Goal: Task Accomplishment & Management: Manage account settings

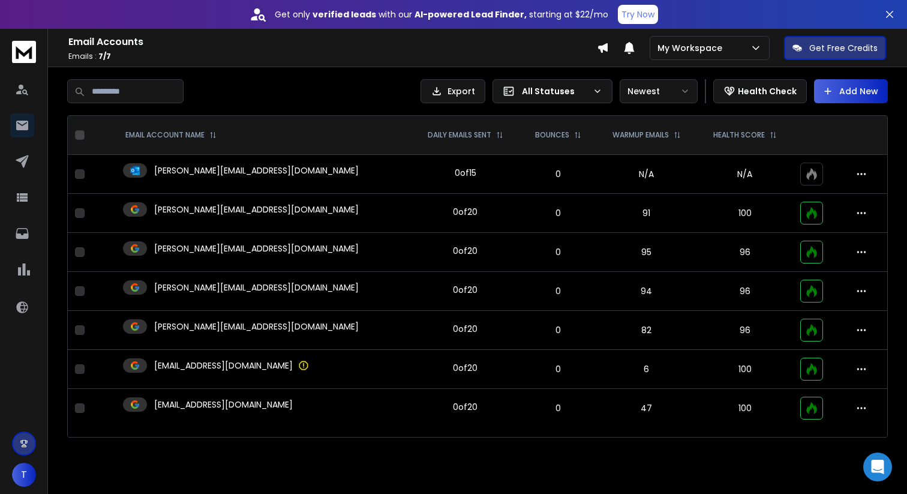
click at [81, 175] on button "button" at bounding box center [80, 174] width 10 height 10
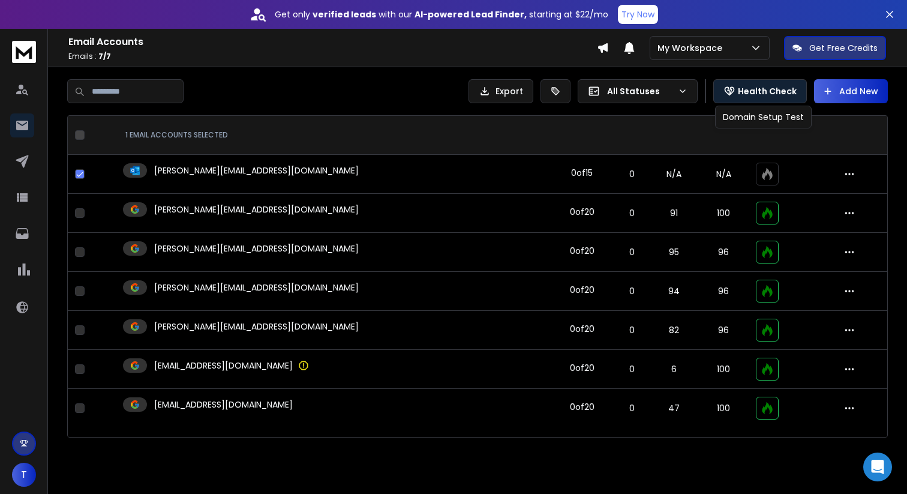
click at [755, 95] on p "Health Check" at bounding box center [767, 91] width 59 height 12
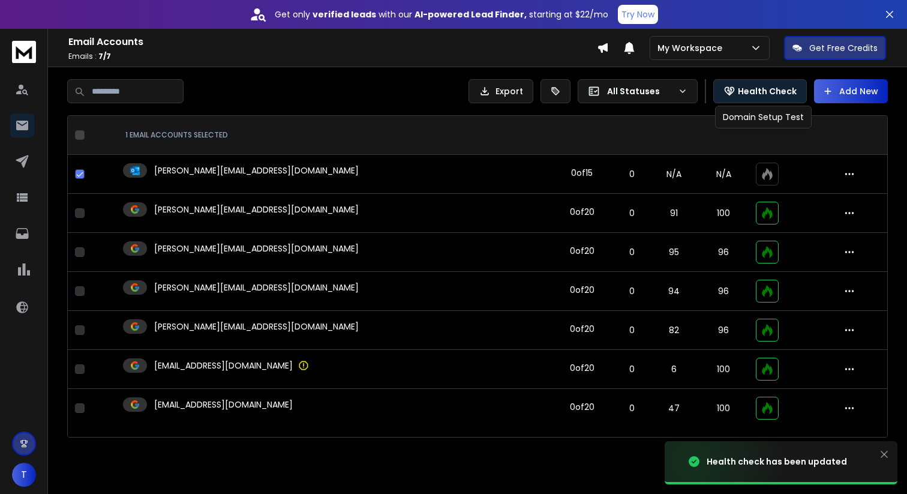
click at [780, 461] on div "Health check has been updated" at bounding box center [776, 461] width 140 height 12
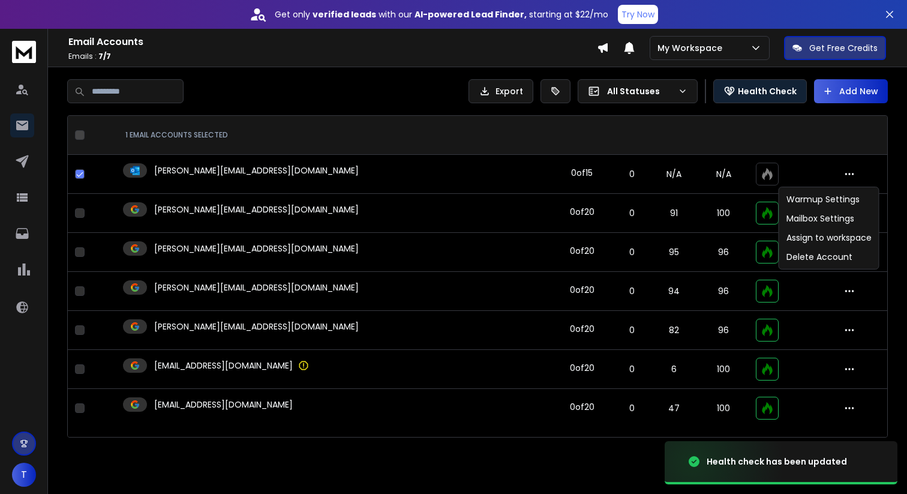
click at [851, 171] on icon at bounding box center [849, 174] width 11 height 11
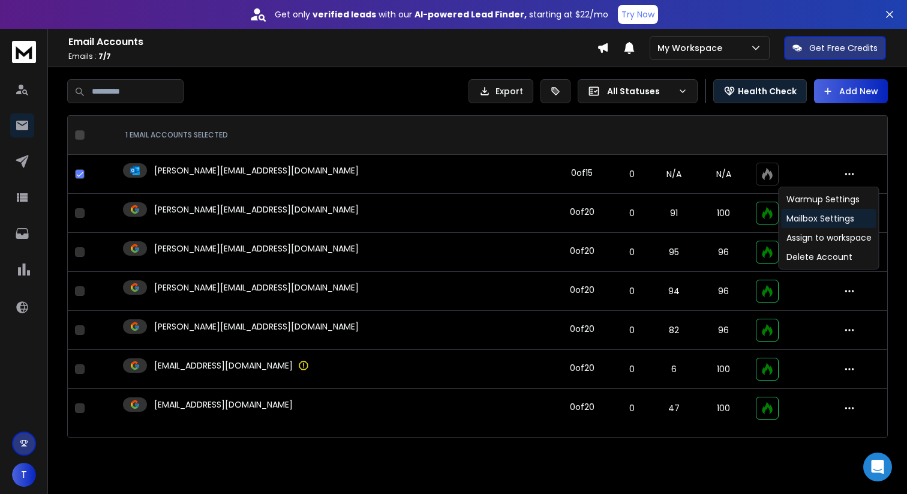
click at [810, 218] on div "Mailbox Settings" at bounding box center [828, 218] width 95 height 19
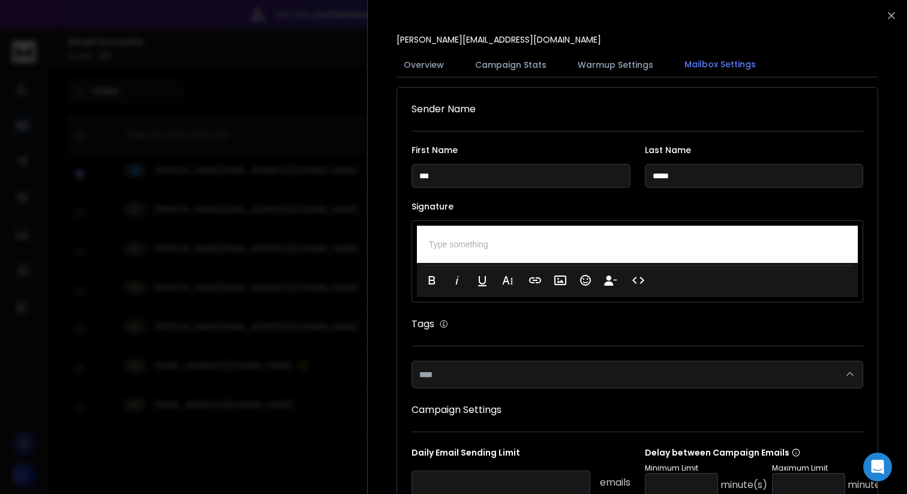
click at [413, 64] on button "Overview" at bounding box center [423, 65] width 55 height 26
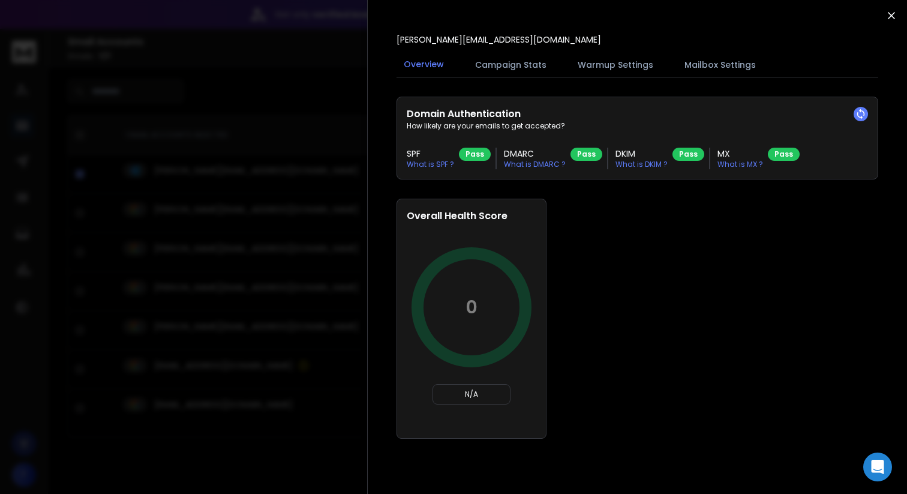
click at [887, 19] on icon "button" at bounding box center [891, 16] width 12 height 12
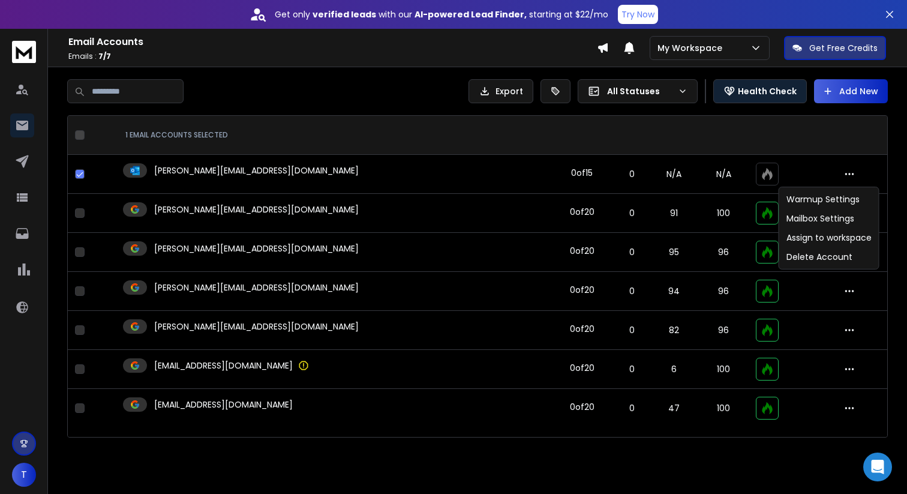
click at [847, 172] on icon at bounding box center [849, 174] width 11 height 11
click at [816, 201] on div "Warmup Settings" at bounding box center [828, 199] width 95 height 19
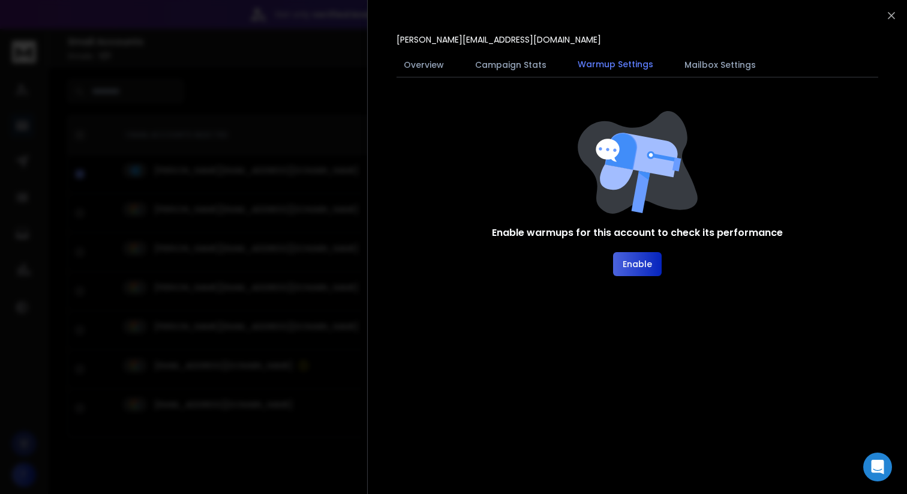
click at [636, 265] on button "Enable" at bounding box center [637, 264] width 49 height 24
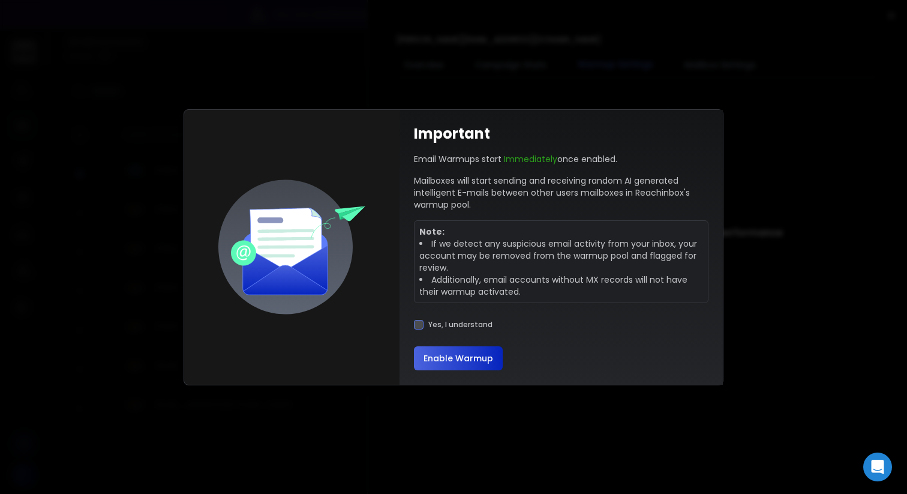
click at [419, 326] on button "Yes, I understand" at bounding box center [419, 325] width 10 height 10
click at [441, 358] on button "Enable Warmup" at bounding box center [458, 358] width 89 height 24
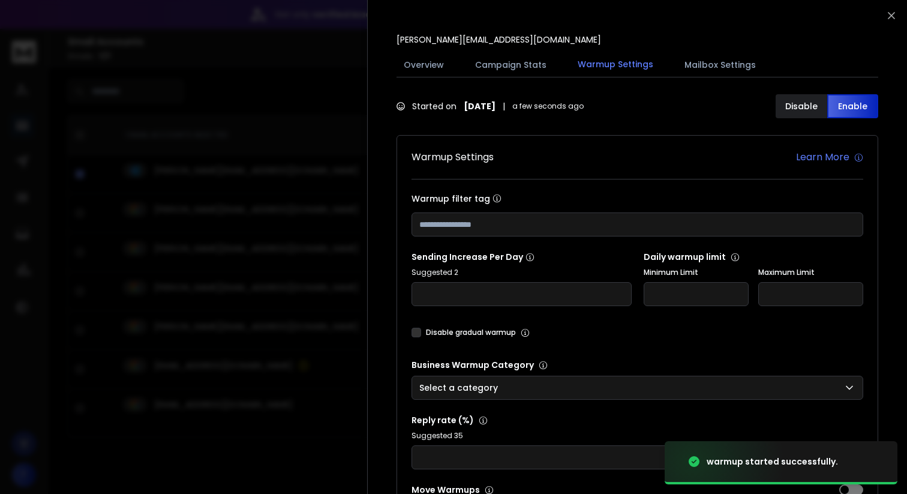
type input "**********"
type input "*"
type input "**"
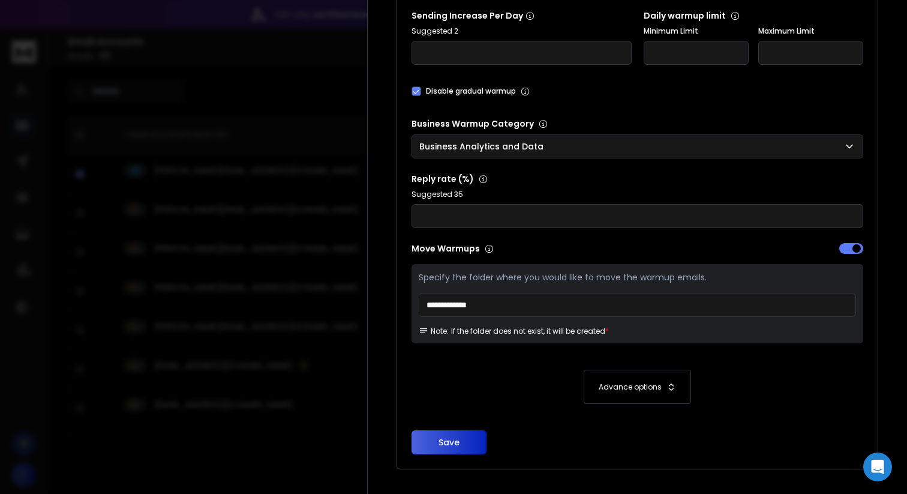
scroll to position [250, 0]
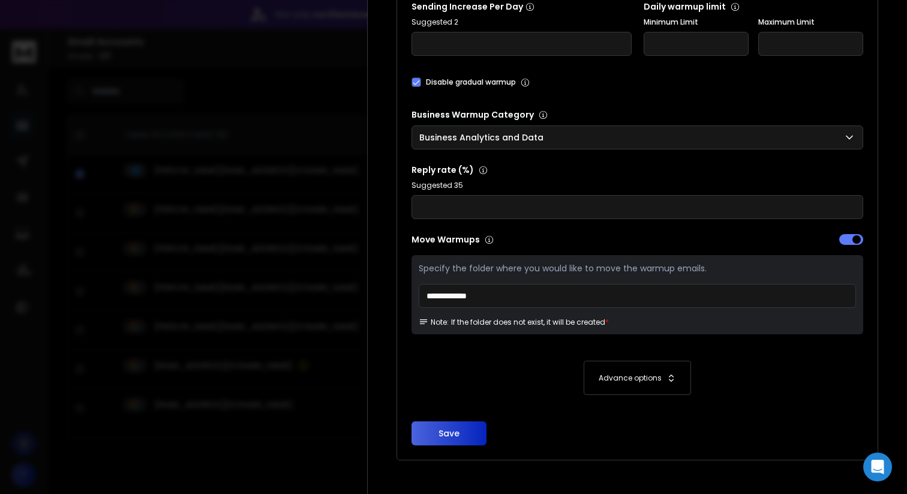
click at [612, 377] on p "Advance options" at bounding box center [630, 378] width 63 height 10
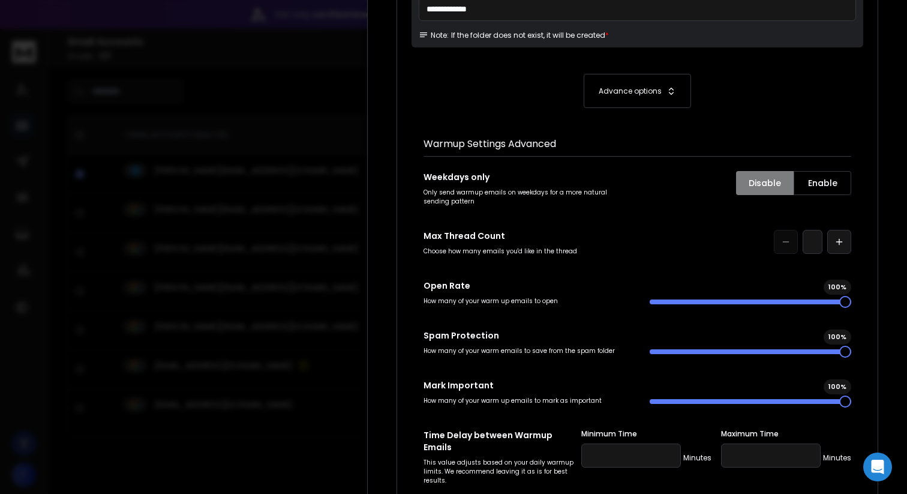
scroll to position [528, 0]
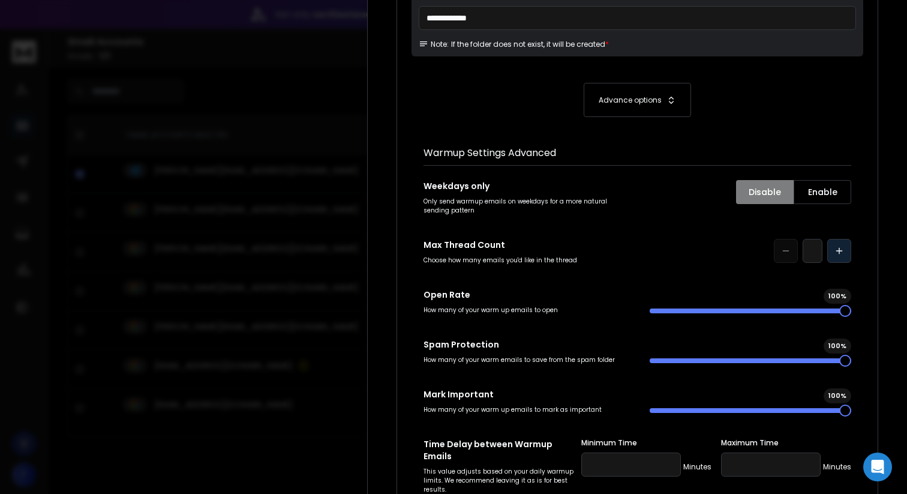
click at [839, 255] on button "button" at bounding box center [839, 251] width 24 height 24
type input "*"
click at [839, 255] on div "*" at bounding box center [750, 251] width 202 height 24
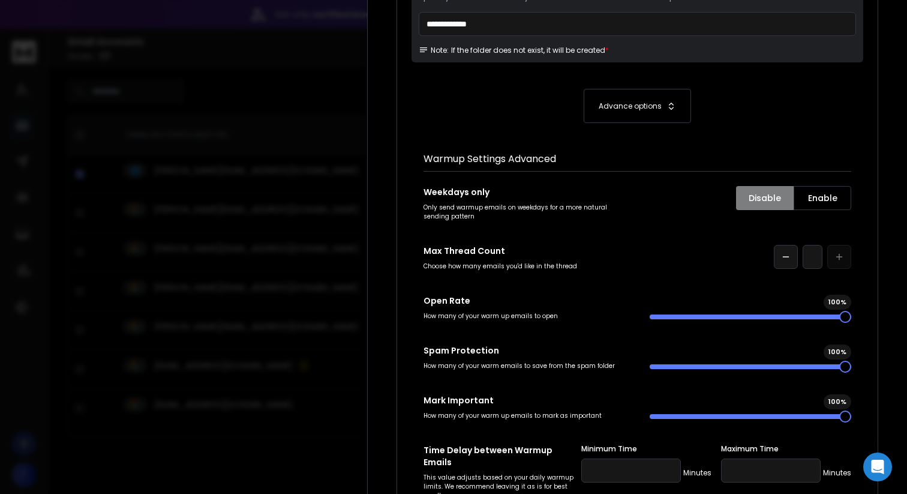
scroll to position [627, 0]
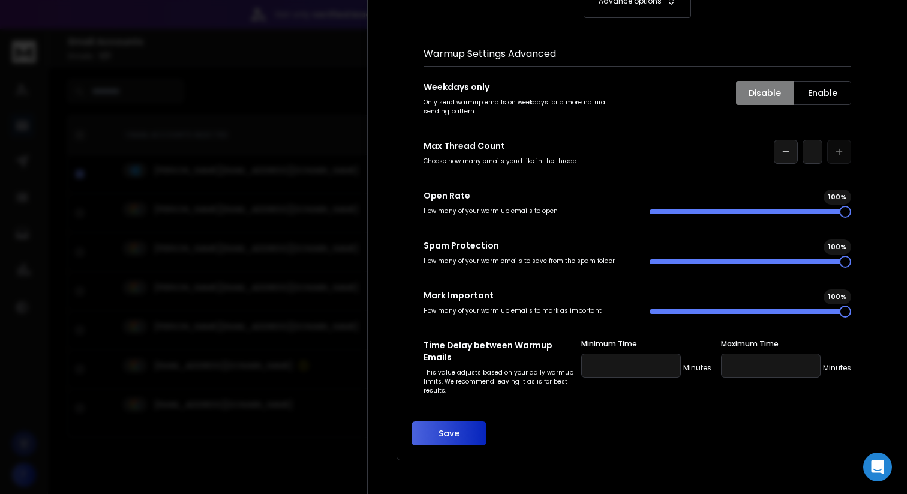
click at [444, 432] on button "Save" at bounding box center [448, 433] width 75 height 24
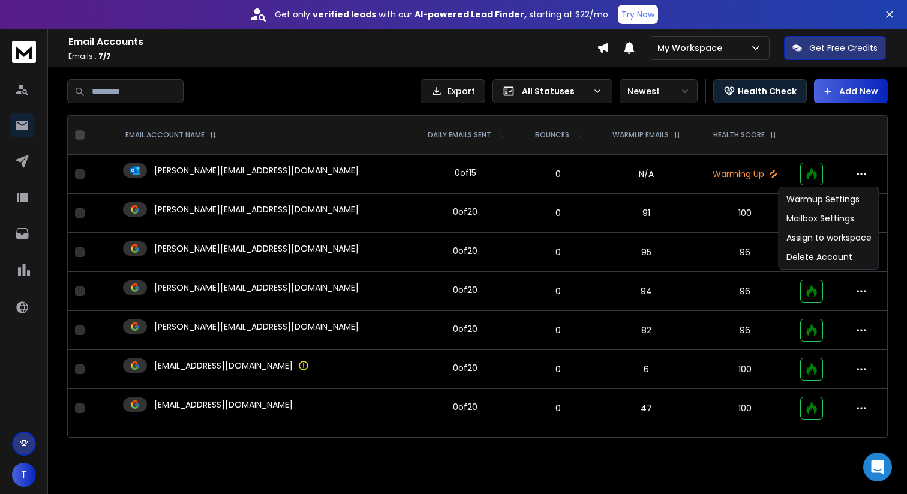
click at [864, 176] on icon at bounding box center [861, 174] width 11 height 11
click at [804, 218] on div "Mailbox Settings" at bounding box center [828, 218] width 95 height 19
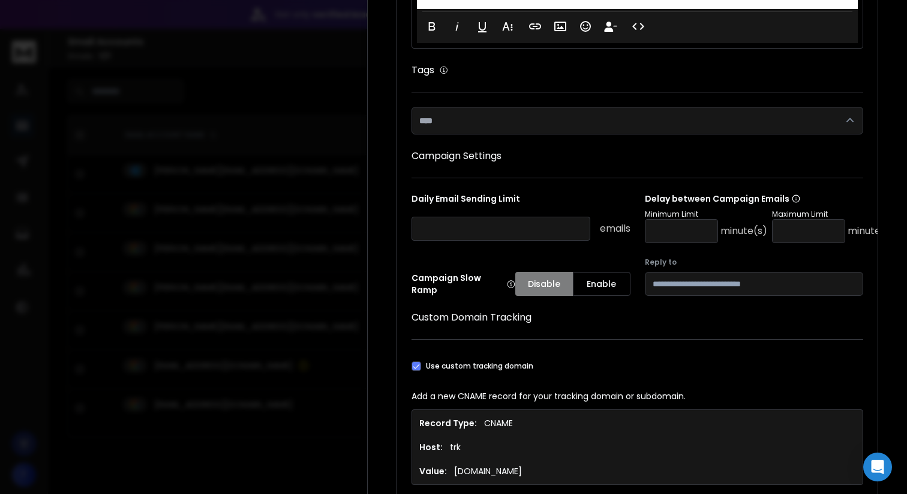
scroll to position [255, 0]
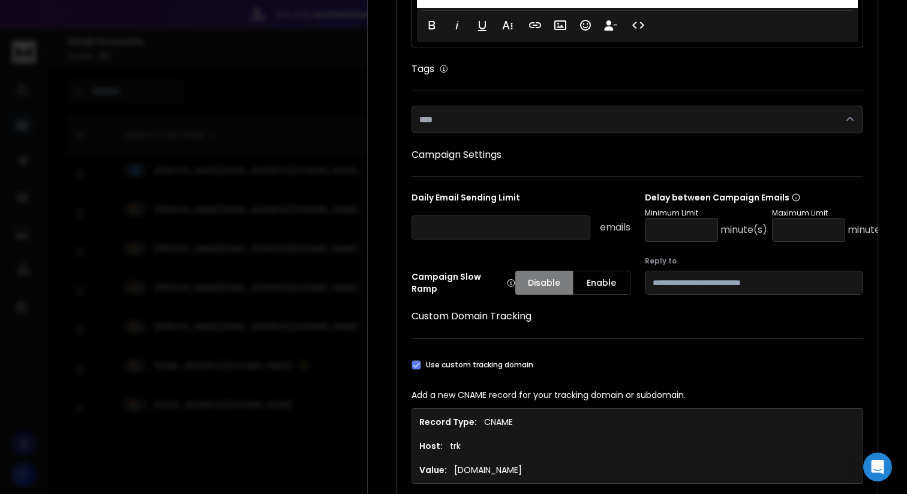
drag, startPoint x: 799, startPoint y: 233, endPoint x: 766, endPoint y: 227, distance: 33.5
click at [766, 227] on div "Minimum Limit ** minute(s) Maximum Limit ** minute(s)" at bounding box center [769, 225] width 249 height 34
type input "*"
type input "**"
click at [733, 251] on div "Daily Email Sending Limit ** emails Delay between Campaign Emails Minimum Limit…" at bounding box center [637, 242] width 452 height 103
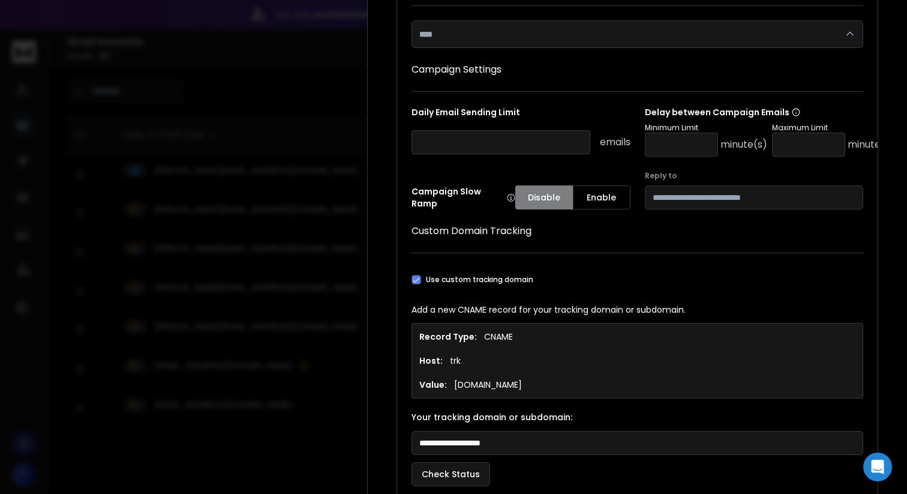
scroll to position [344, 0]
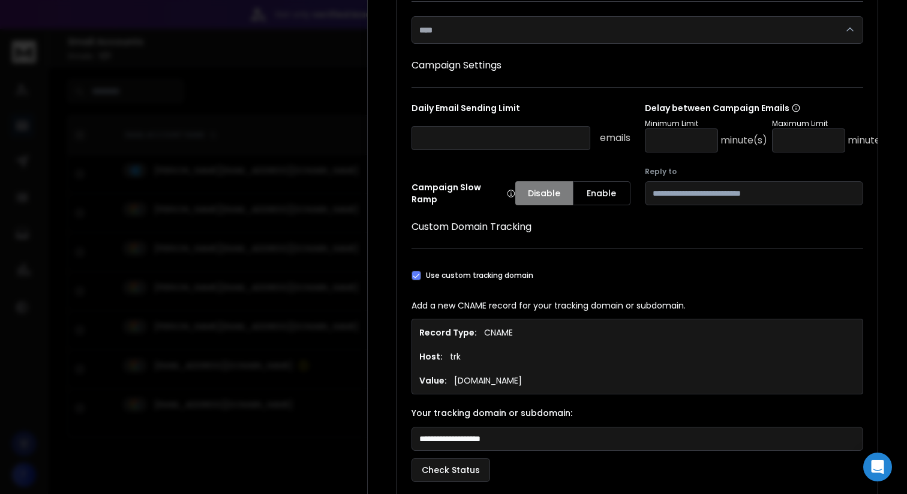
click at [667, 189] on input "text" at bounding box center [754, 193] width 219 height 24
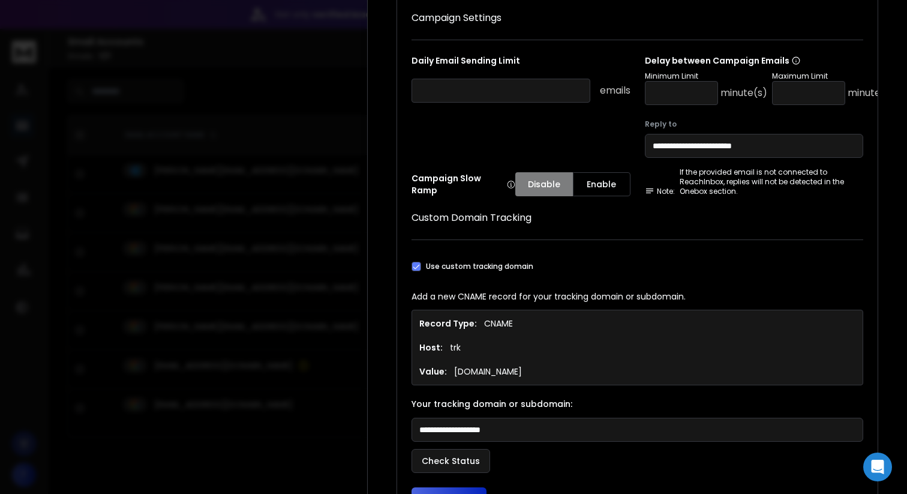
scroll to position [458, 0]
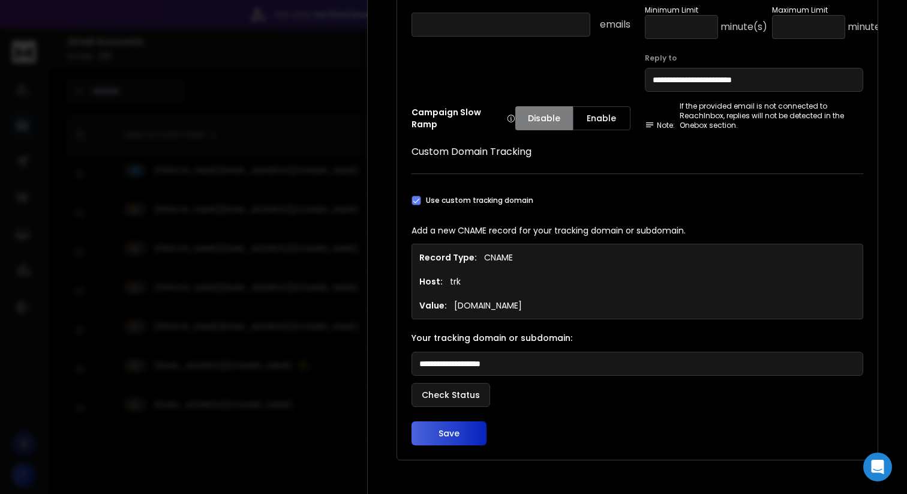
type input "**********"
click at [448, 431] on button "Save" at bounding box center [448, 433] width 75 height 24
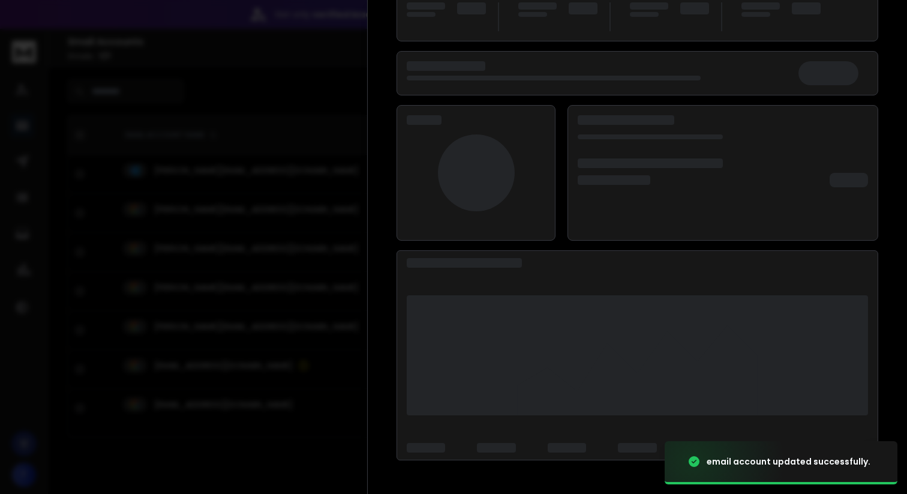
scroll to position [297, 0]
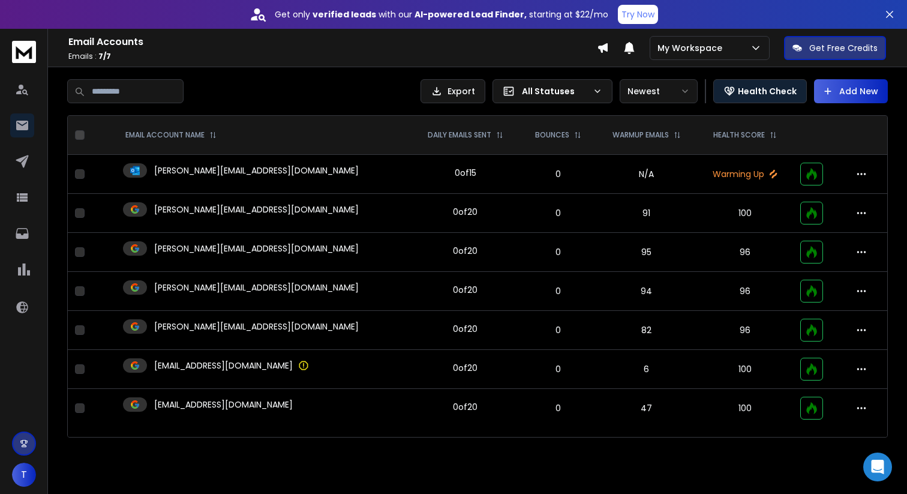
click at [79, 211] on button "button" at bounding box center [80, 213] width 10 height 10
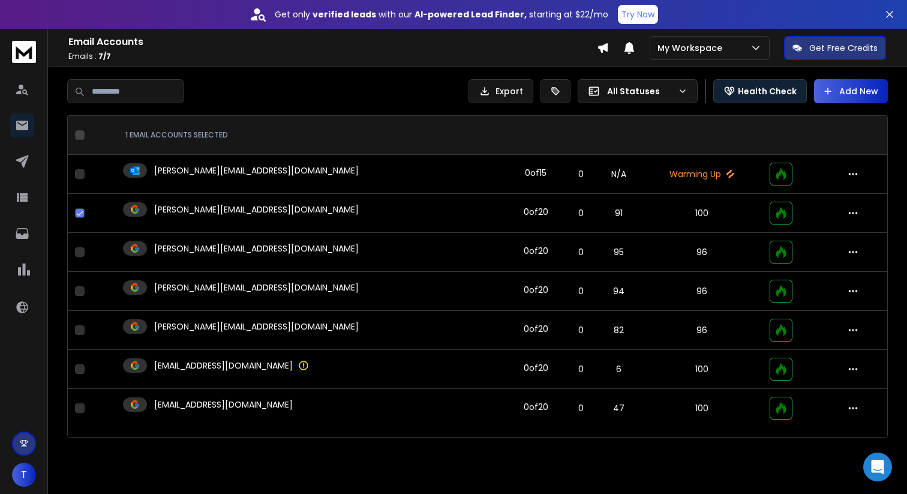
click at [80, 264] on td at bounding box center [92, 252] width 48 height 39
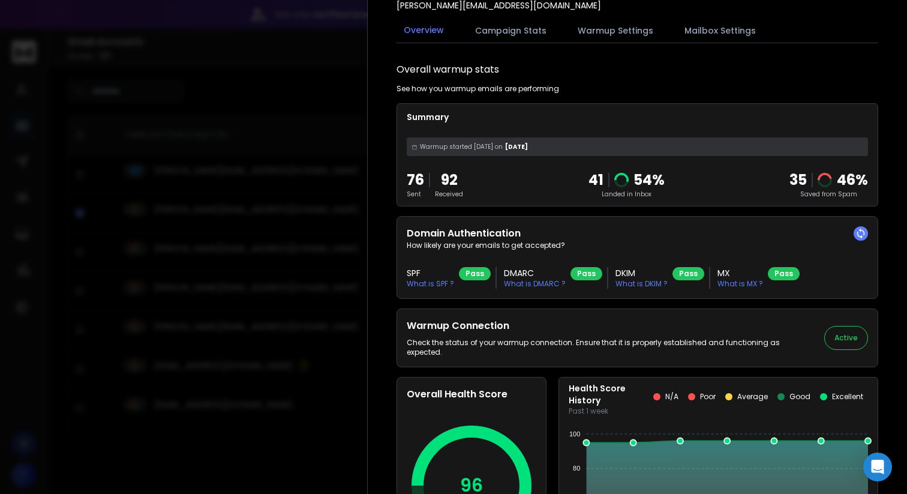
scroll to position [0, 0]
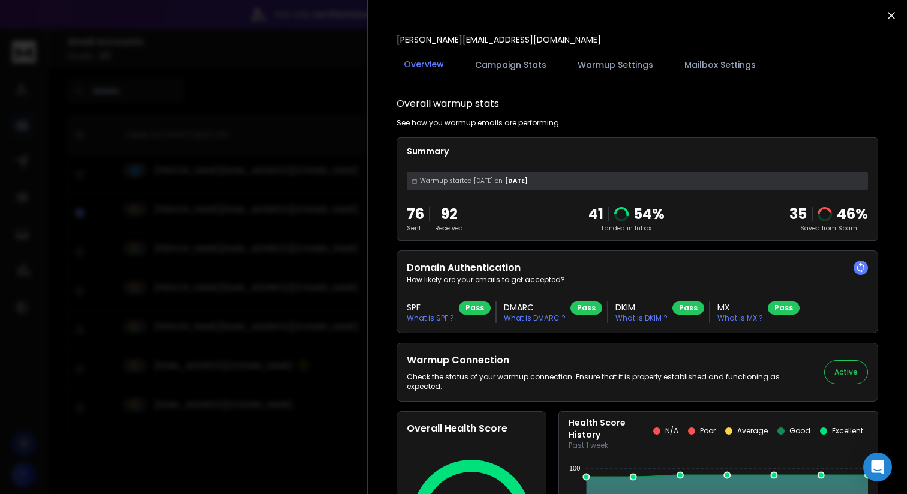
click at [885, 17] on icon "button" at bounding box center [891, 16] width 12 height 12
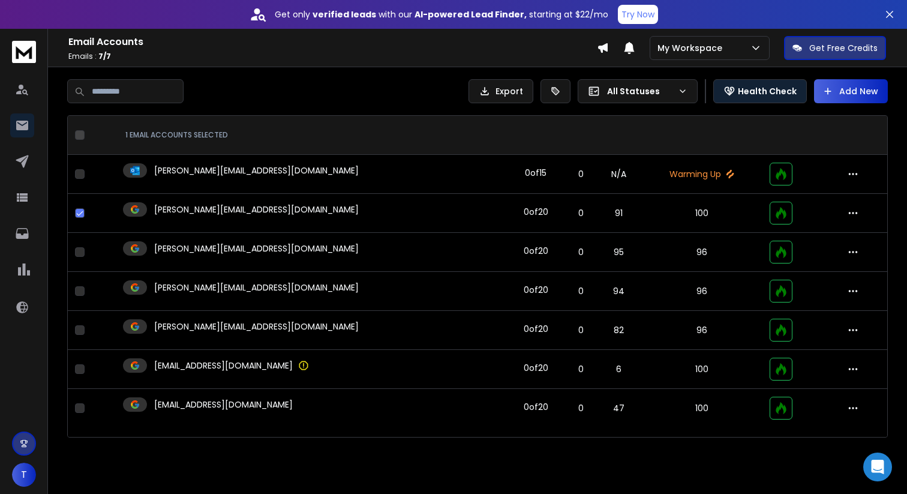
click at [82, 249] on button "button" at bounding box center [80, 252] width 10 height 10
click at [79, 298] on td at bounding box center [92, 291] width 48 height 39
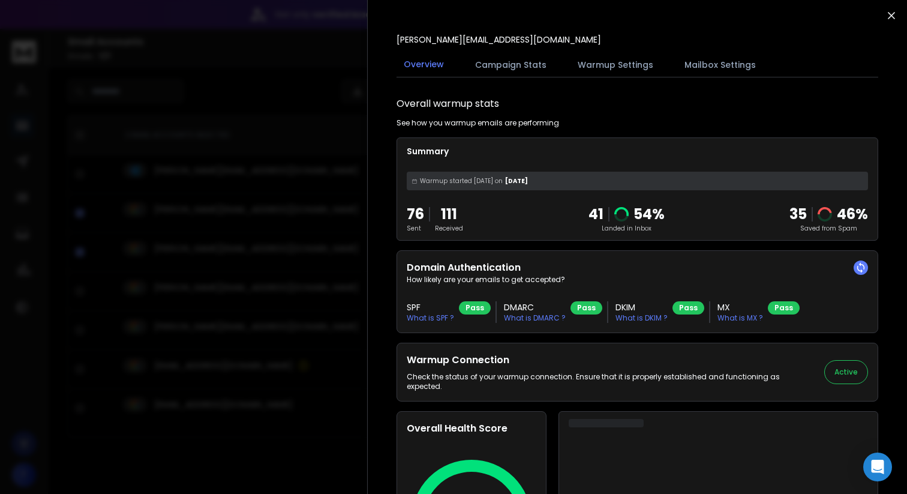
click at [885, 15] on icon "button" at bounding box center [891, 16] width 12 height 12
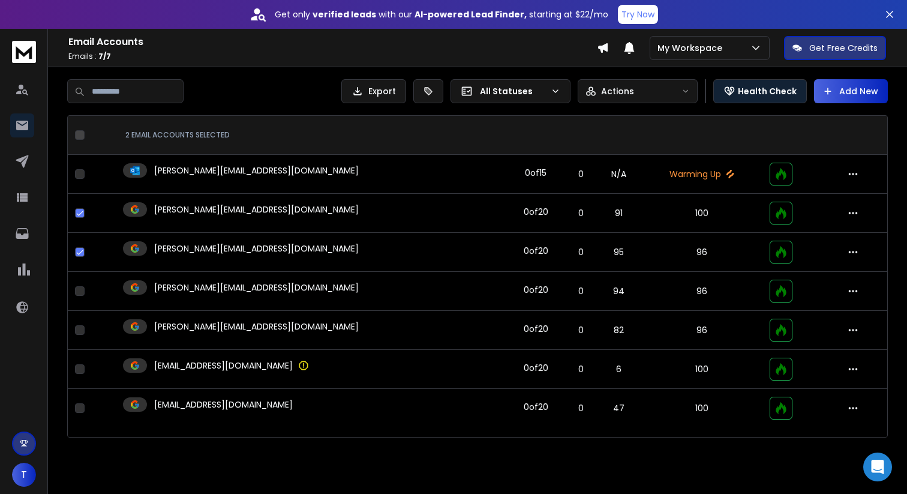
click at [80, 290] on button "button" at bounding box center [80, 291] width 10 height 10
click at [80, 332] on button "button" at bounding box center [80, 330] width 10 height 10
click at [80, 372] on button "button" at bounding box center [80, 369] width 10 height 10
click at [82, 407] on button "button" at bounding box center [80, 408] width 10 height 10
click at [688, 91] on icon "button" at bounding box center [686, 91] width 4 height 2
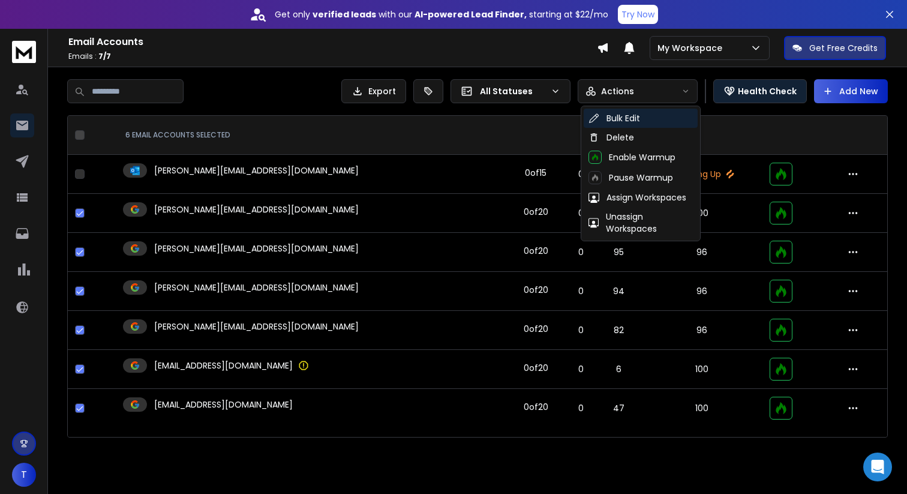
click at [626, 116] on div "Bulk Edit" at bounding box center [614, 118] width 52 height 12
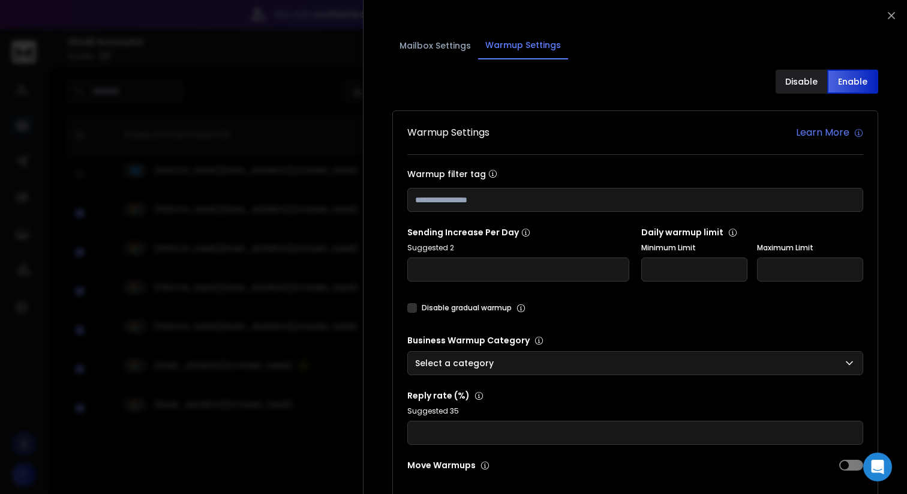
click at [503, 43] on button "Warmup Settings" at bounding box center [523, 46] width 90 height 28
click at [787, 264] on input "number" at bounding box center [810, 269] width 106 height 24
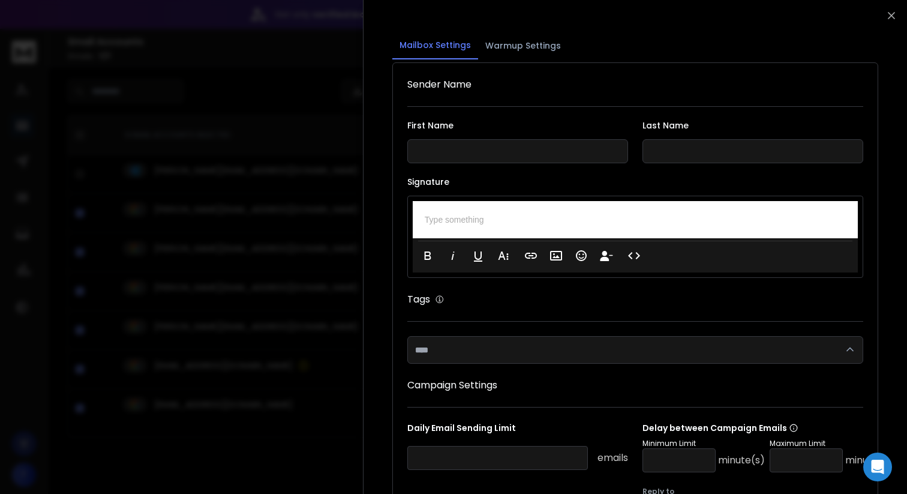
click at [431, 42] on button "Mailbox Settings" at bounding box center [435, 46] width 86 height 28
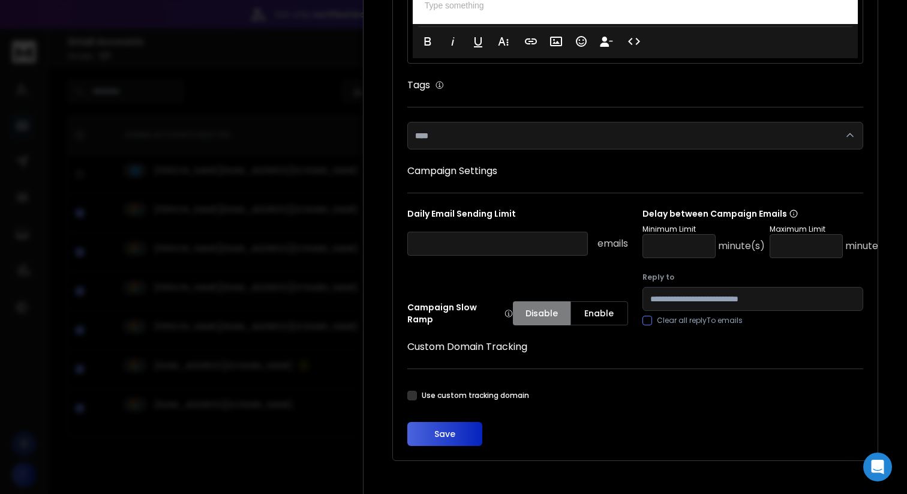
scroll to position [215, 0]
click at [515, 253] on input "number" at bounding box center [497, 243] width 181 height 24
type input "**"
click at [444, 434] on button "Save" at bounding box center [444, 433] width 75 height 24
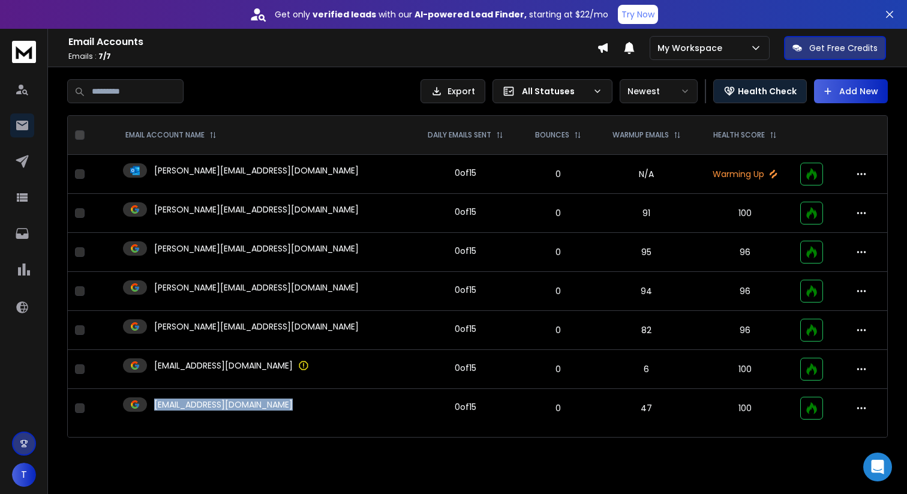
drag, startPoint x: 304, startPoint y: 402, endPoint x: 152, endPoint y: 399, distance: 151.8
click at [152, 399] on div "[EMAIL_ADDRESS][DOMAIN_NAME]" at bounding box center [263, 404] width 281 height 14
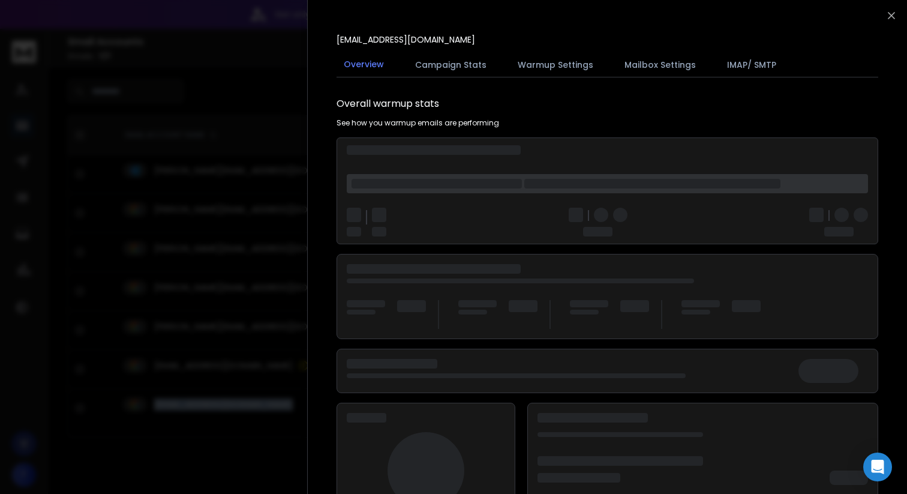
copy p "[EMAIL_ADDRESS][DOMAIN_NAME]"
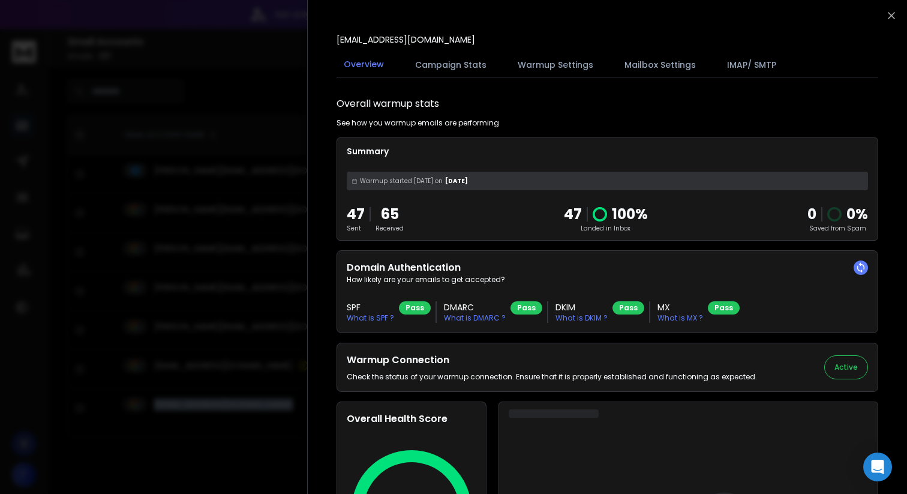
click at [643, 62] on button "Mailbox Settings" at bounding box center [660, 65] width 86 height 26
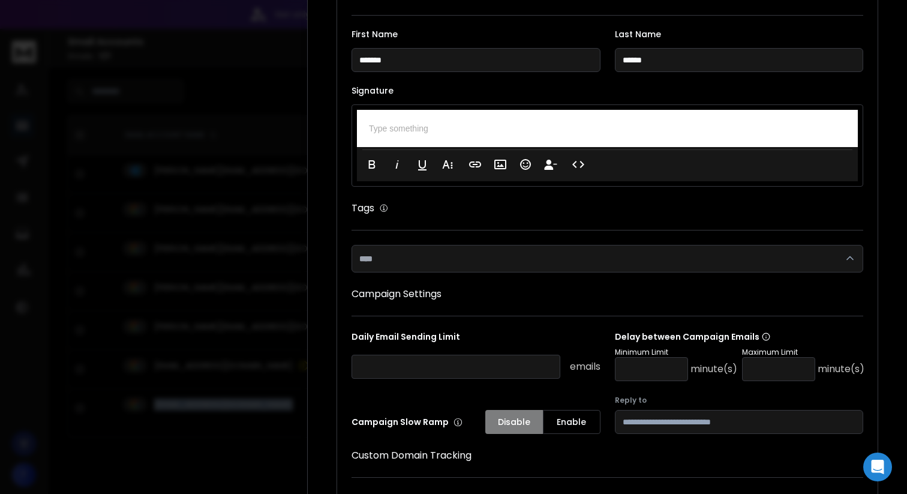
scroll to position [0, 0]
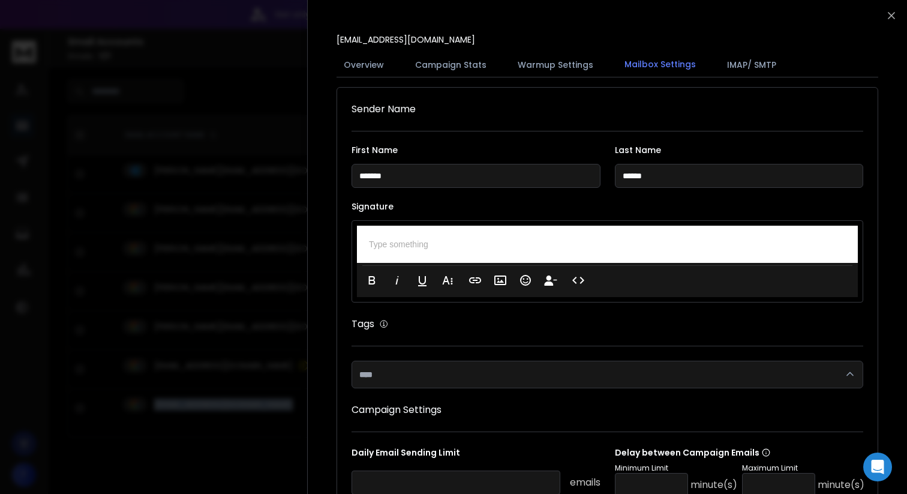
click at [735, 62] on button "IMAP/ SMTP" at bounding box center [752, 65] width 64 height 26
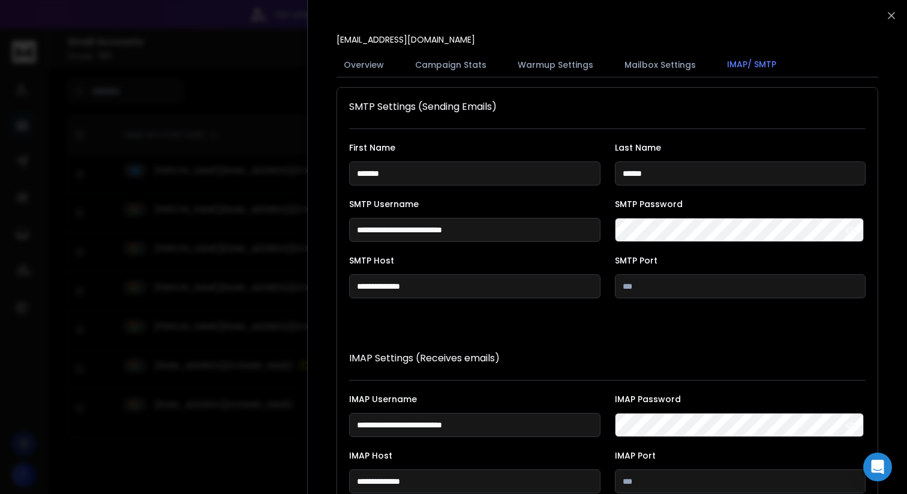
drag, startPoint x: 515, startPoint y: 231, endPoint x: 350, endPoint y: 226, distance: 164.4
click at [350, 226] on input "**********" at bounding box center [474, 230] width 251 height 24
click at [846, 228] on icon at bounding box center [850, 230] width 11 height 11
click at [611, 224] on div "**********" at bounding box center [607, 221] width 516 height 42
click at [849, 425] on icon at bounding box center [850, 425] width 11 height 11
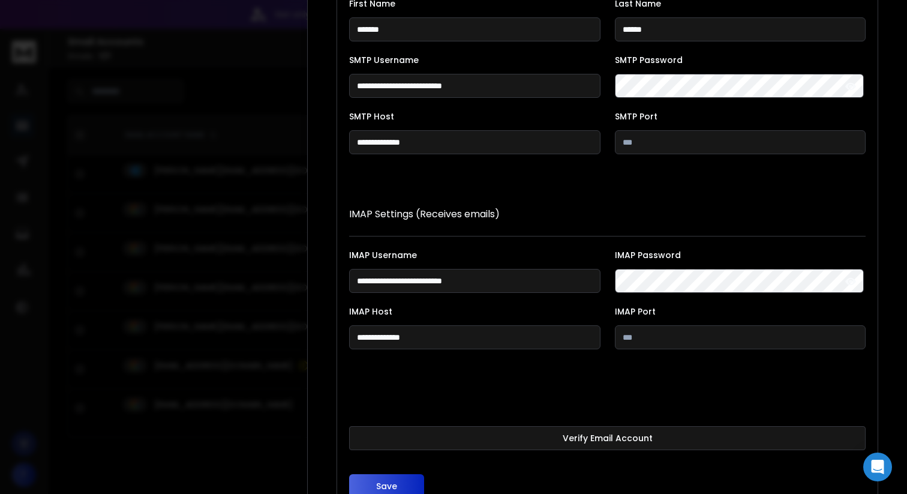
scroll to position [145, 0]
